Goal: Communication & Community: Answer question/provide support

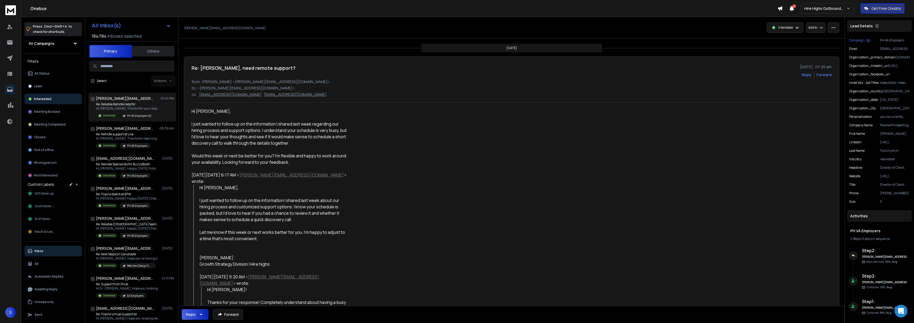
click at [145, 101] on div "[PERSON_NAME][EMAIL_ADDRESS][DOMAIN_NAME] 01:04 PM" at bounding box center [135, 98] width 78 height 5
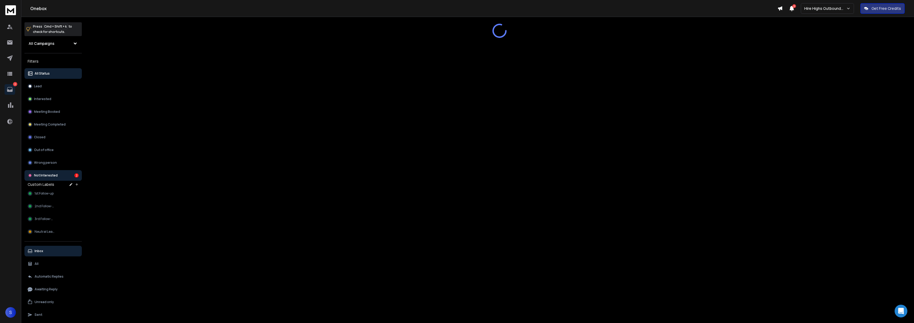
click at [50, 173] on div "All Status Lead Interested Meeting Booked Meeting Completed Closed Out of offic…" at bounding box center [52, 124] width 57 height 113
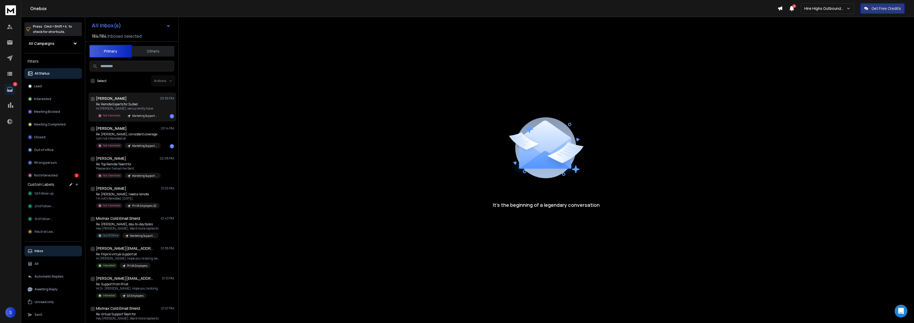
click at [114, 108] on p "Hi [PERSON_NAME], we currently have" at bounding box center [128, 109] width 64 height 4
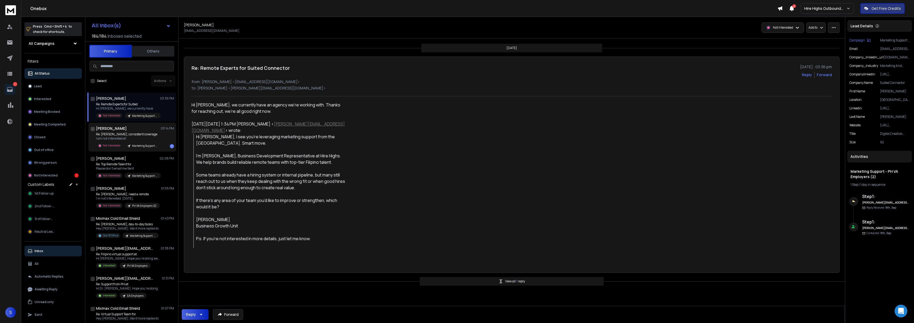
click at [130, 136] on p "Re: [PERSON_NAME], consistent coverage" at bounding box center [128, 134] width 64 height 4
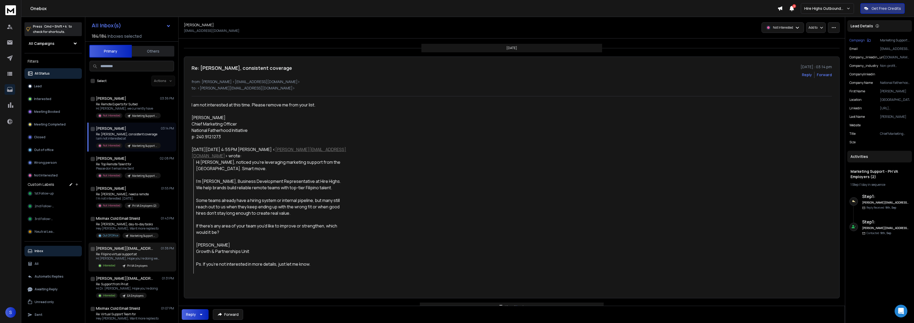
scroll to position [45, 0]
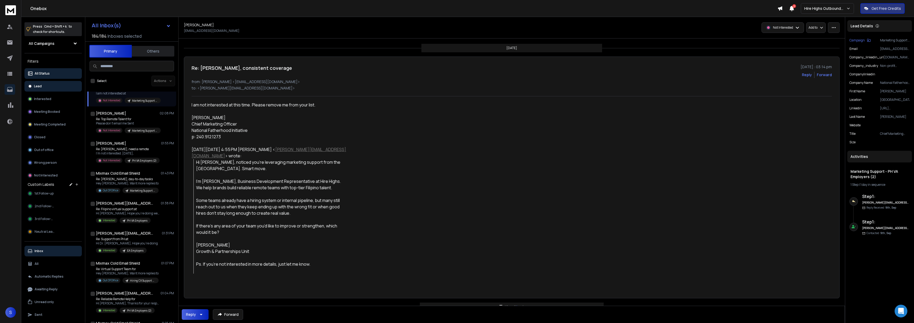
click at [46, 86] on button "Lead" at bounding box center [52, 86] width 57 height 11
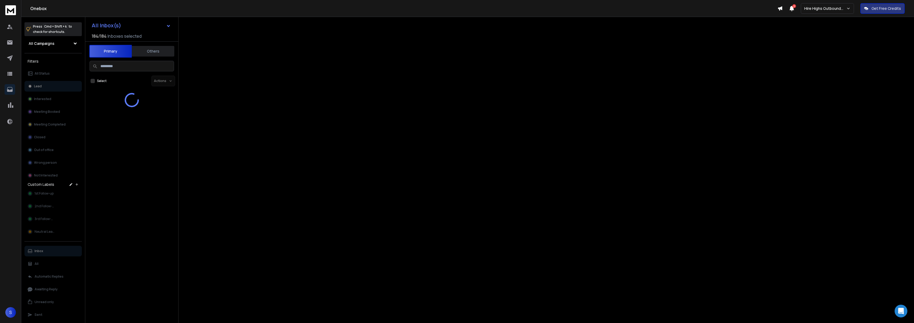
scroll to position [0, 0]
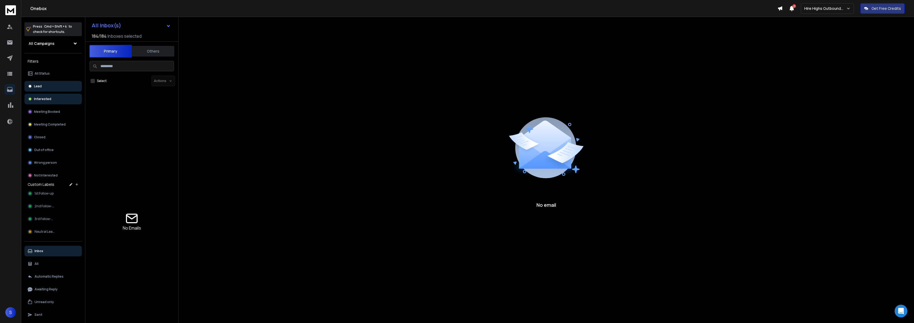
click at [46, 101] on p "Interested" at bounding box center [42, 99] width 17 height 4
